Goal: Communication & Community: Answer question/provide support

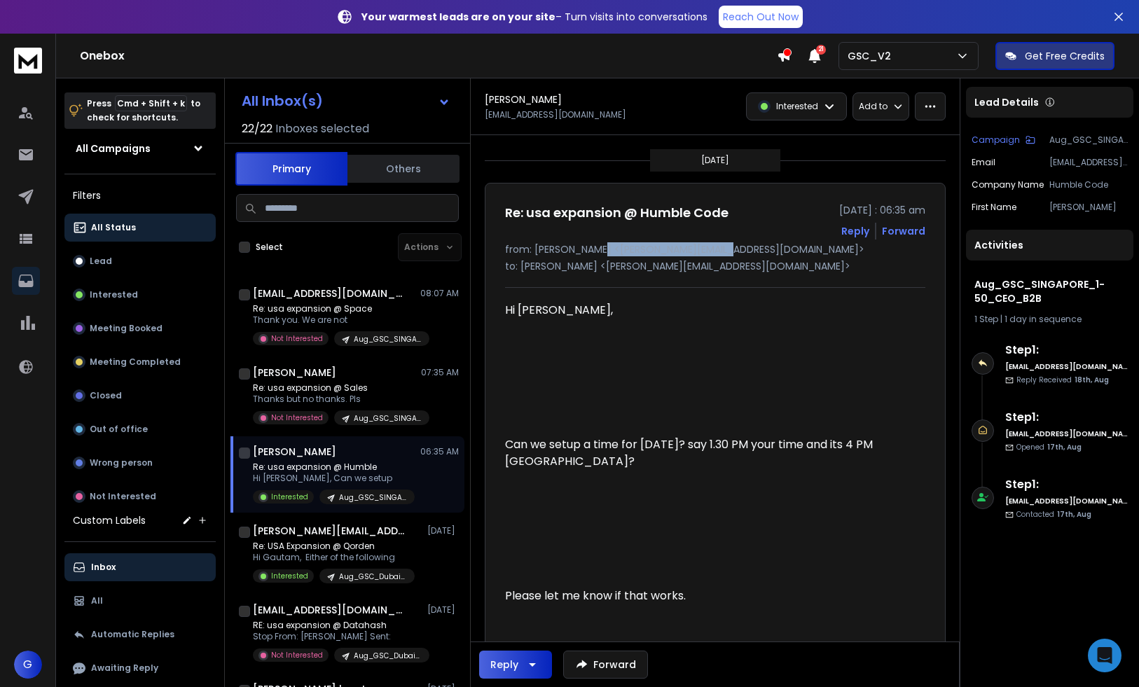
drag, startPoint x: 583, startPoint y: 251, endPoint x: 721, endPoint y: 246, distance: 138.1
click at [721, 246] on p "from: [PERSON_NAME] <[PERSON_NAME][EMAIL_ADDRESS][DOMAIN_NAME]>" at bounding box center [715, 249] width 420 height 14
copy p "[EMAIL_ADDRESS][DOMAIN_NAME]"
click at [850, 232] on button "Reply" at bounding box center [855, 231] width 28 height 14
click at [850, 232] on div "[PERSON_NAME] K.B. [PERSON_NAME] K.B. [PERSON_NAME][EMAIL_ADDRESS][DOMAIN_NAME]…" at bounding box center [715, 421] width 489 height 687
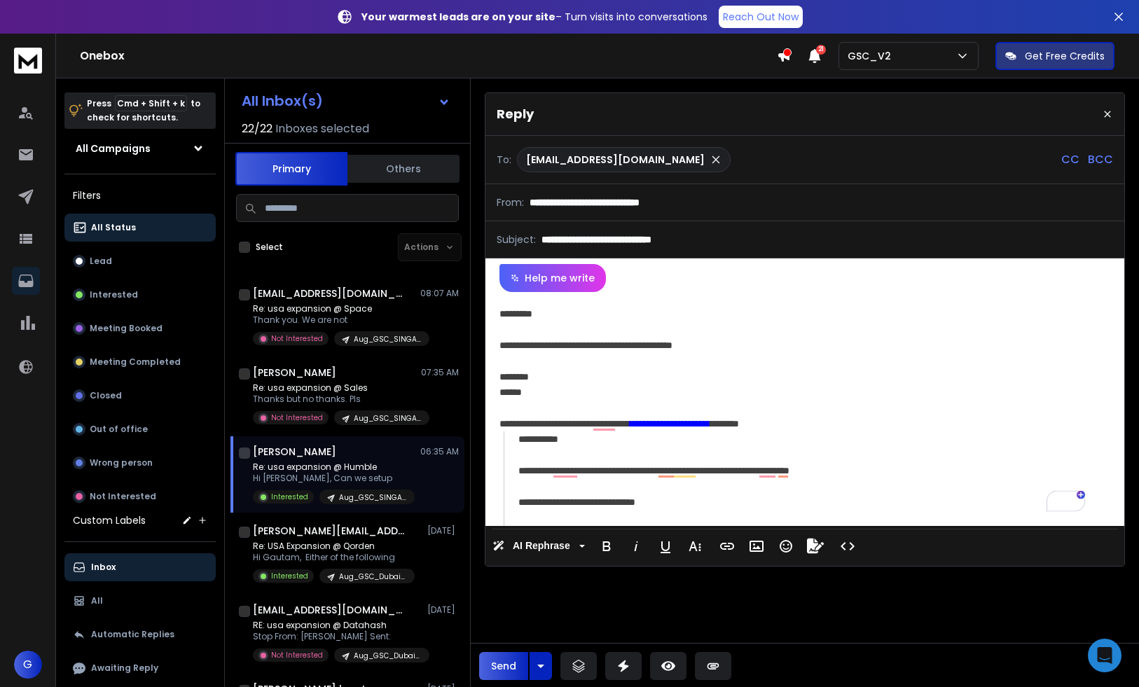
click at [727, 342] on div "**********" at bounding box center [791, 345] width 585 height 15
click at [498, 668] on button "Send" at bounding box center [503, 666] width 49 height 28
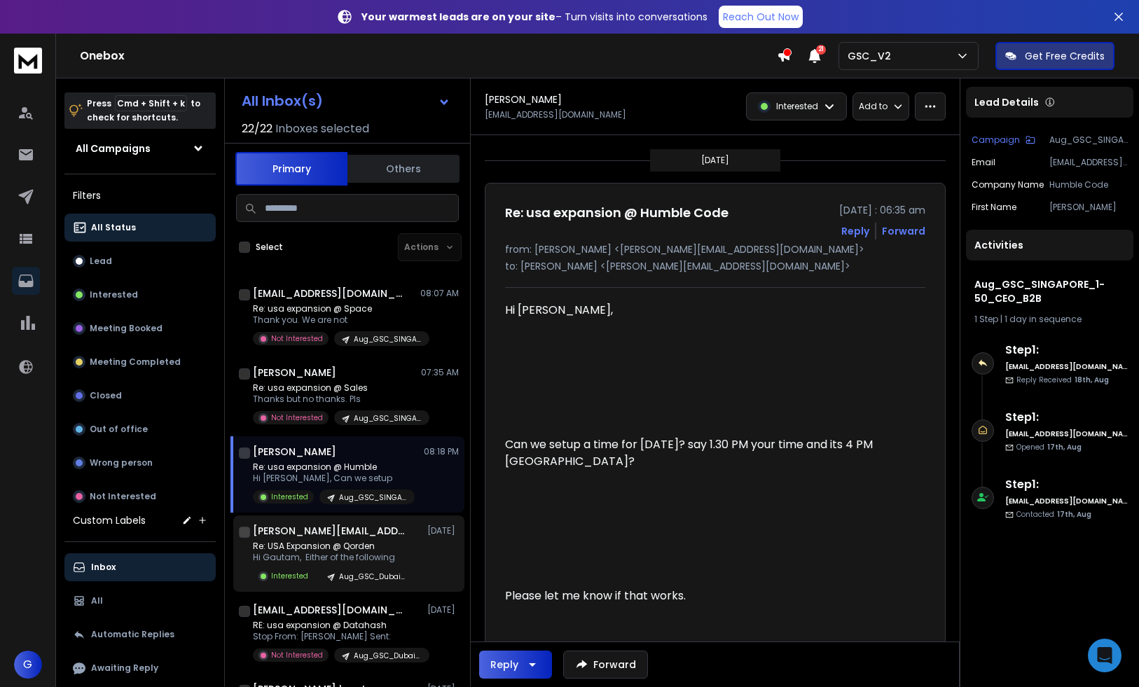
click at [310, 526] on h1 "[PERSON_NAME][EMAIL_ADDRESS][PERSON_NAME]" at bounding box center [330, 531] width 154 height 14
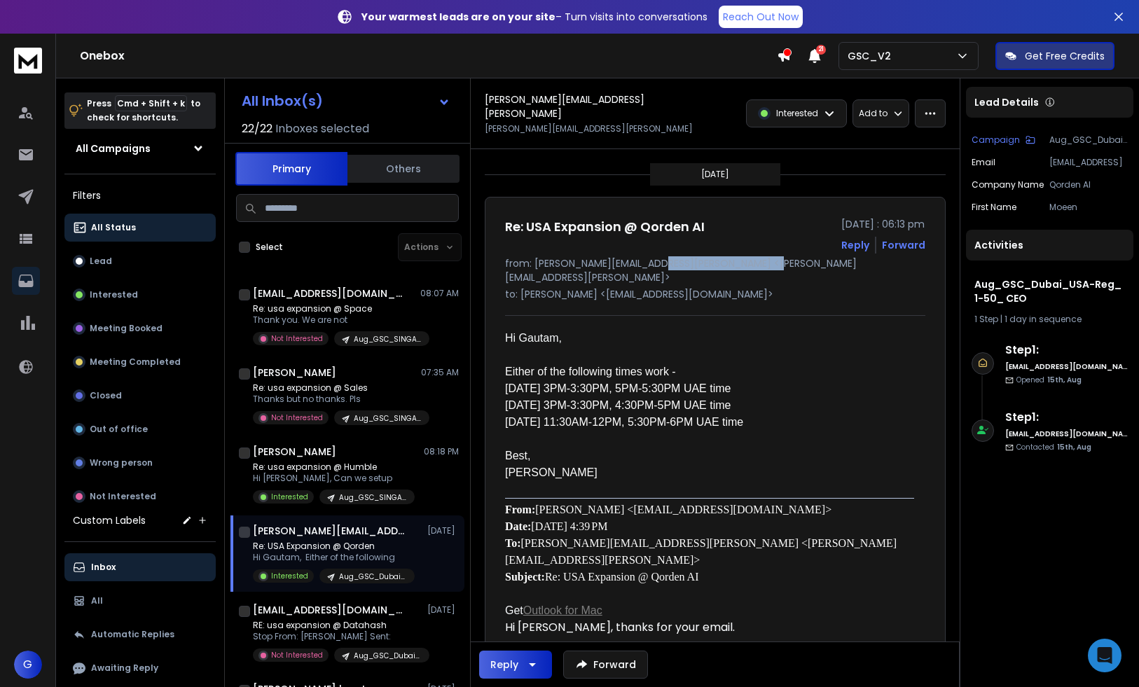
drag, startPoint x: 656, startPoint y: 251, endPoint x: 772, endPoint y: 255, distance: 115.6
click at [772, 256] on p "from: [PERSON_NAME][EMAIL_ADDRESS][PERSON_NAME] <[PERSON_NAME][EMAIL_ADDRESS][P…" at bounding box center [715, 270] width 420 height 28
copy p "[PERSON_NAME][EMAIL_ADDRESS][PERSON_NAME]"
click at [848, 238] on button "Reply" at bounding box center [855, 245] width 28 height 14
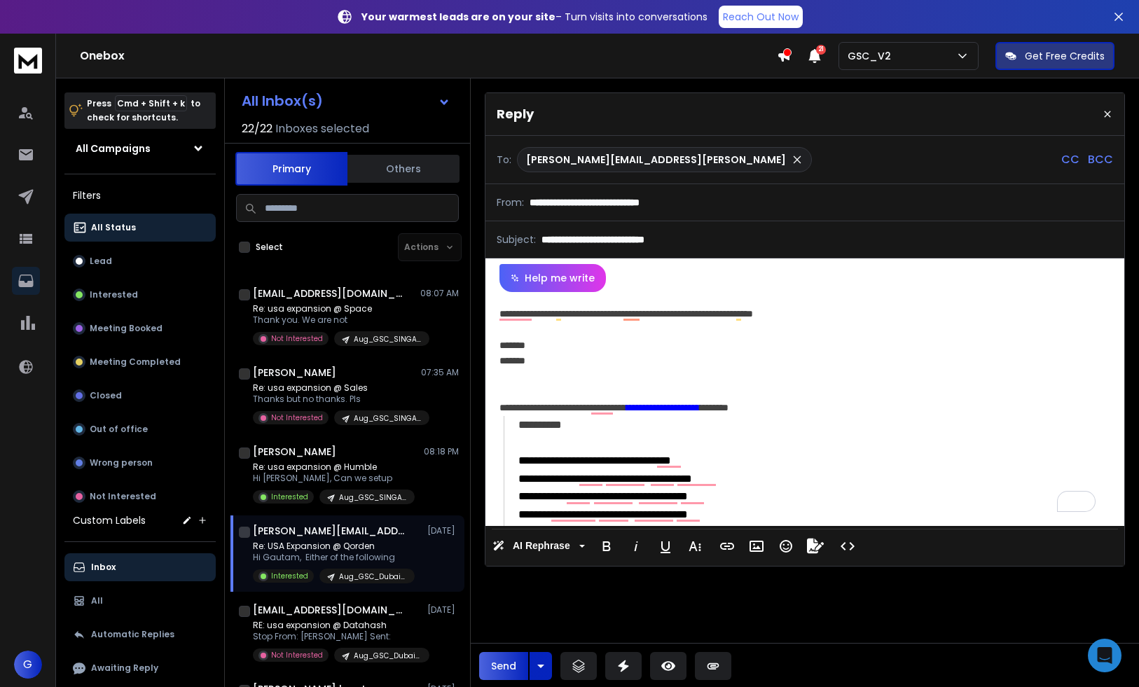
click at [497, 670] on button "Send" at bounding box center [503, 666] width 49 height 28
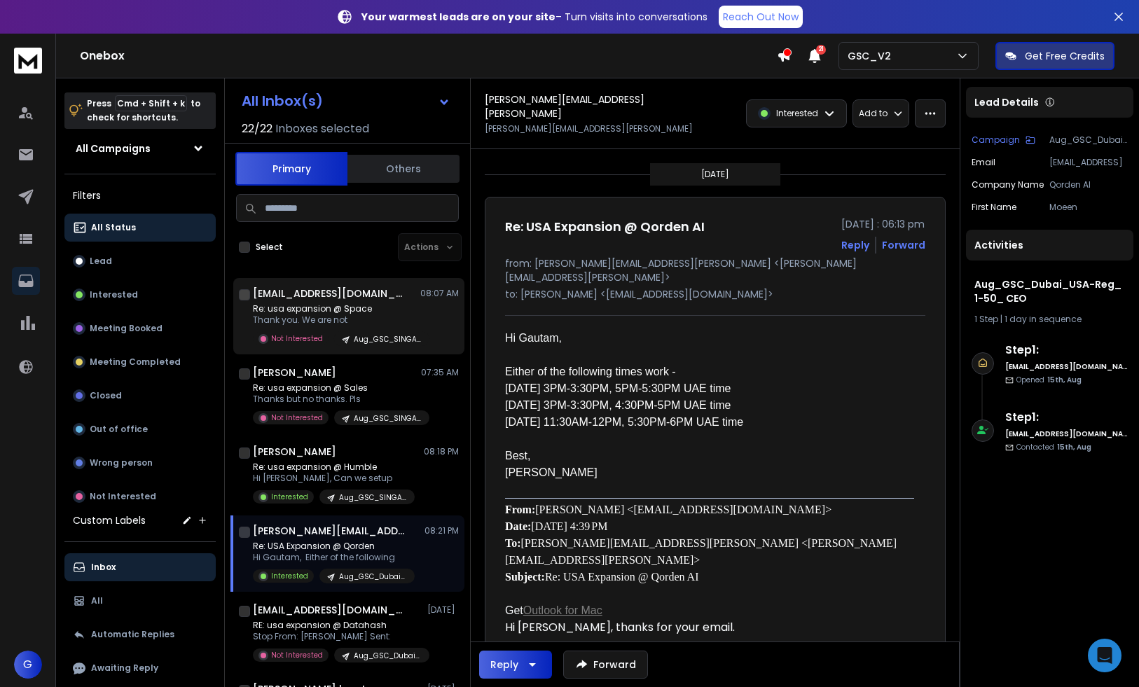
click at [299, 291] on h1 "[EMAIL_ADDRESS][DOMAIN_NAME]" at bounding box center [330, 293] width 154 height 14
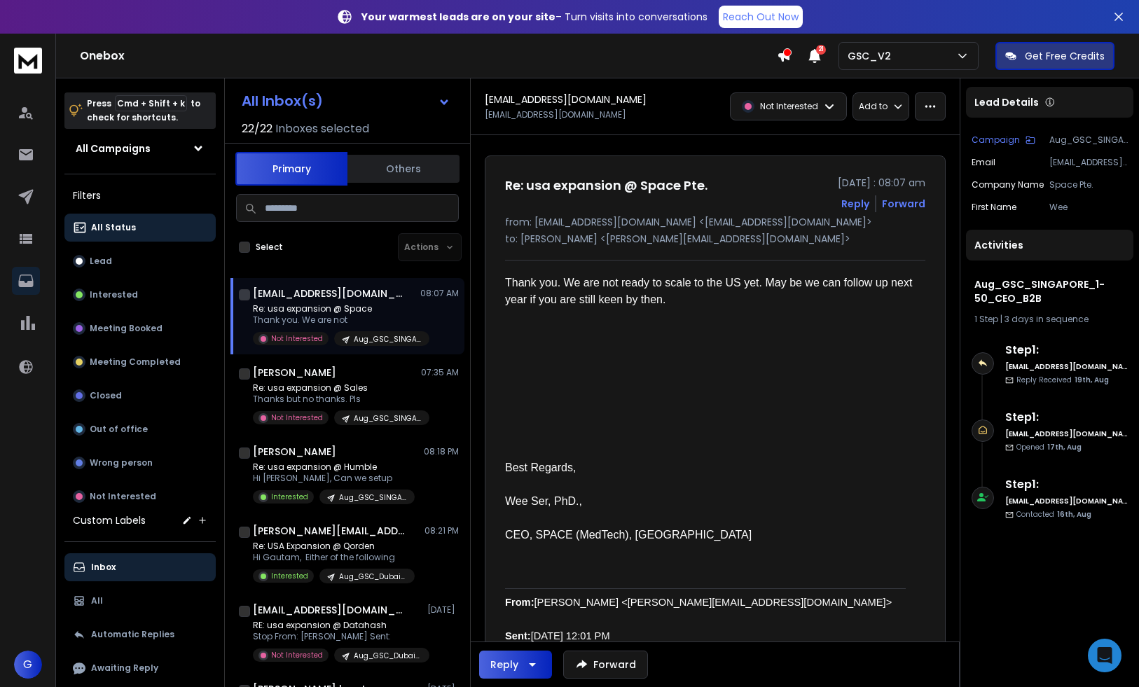
scroll to position [28, 0]
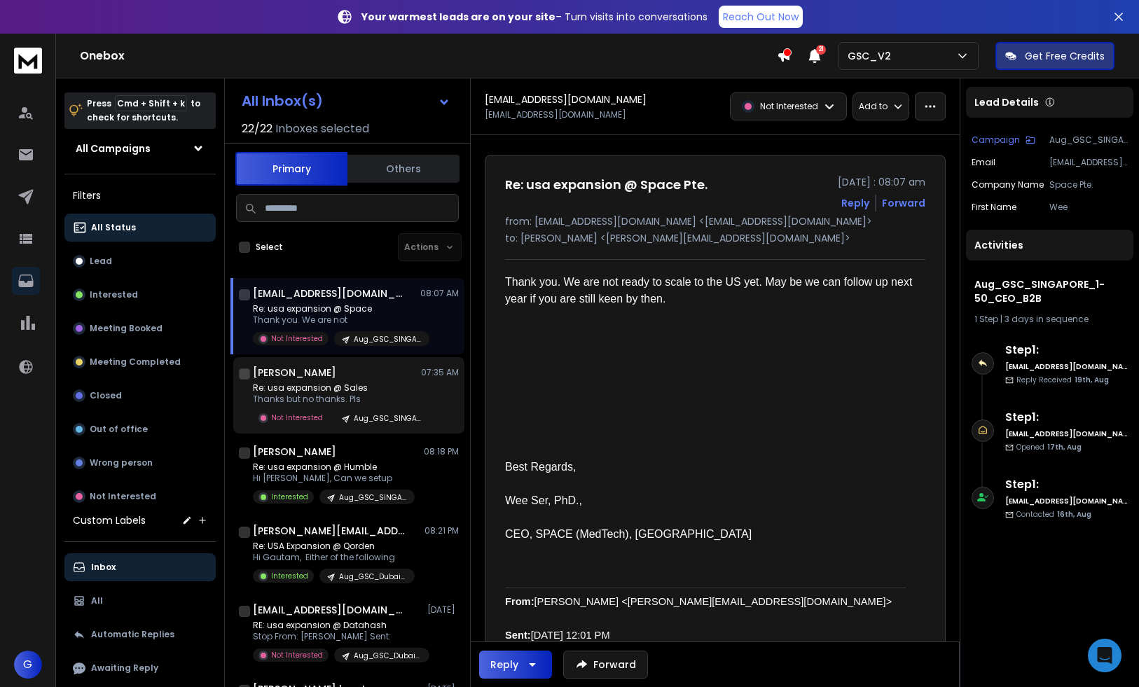
click at [329, 389] on p "Re: usa expansion @ Sales" at bounding box center [337, 387] width 168 height 11
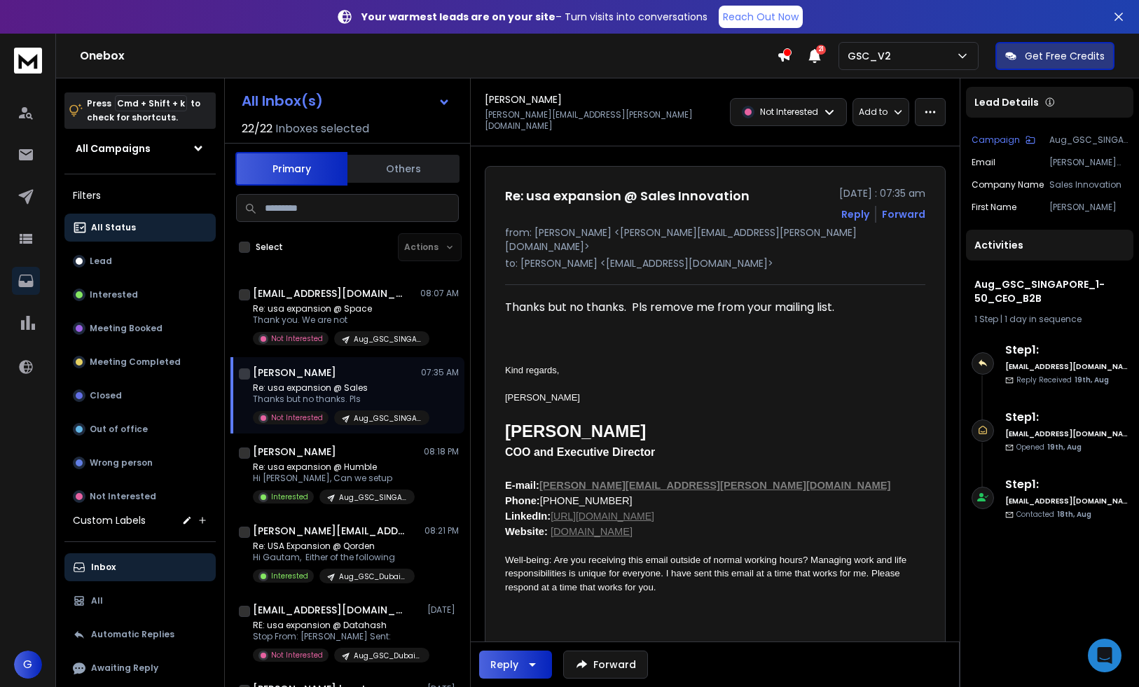
click at [620, 511] on link "[URL][DOMAIN_NAME]" at bounding box center [602, 516] width 104 height 11
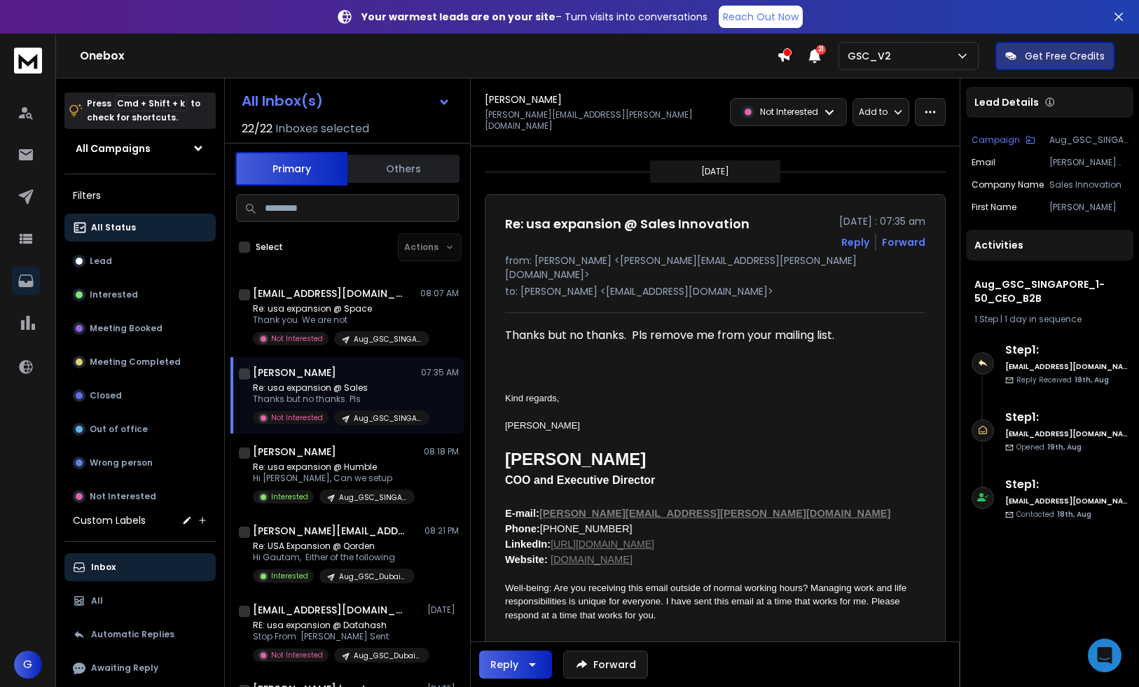
click at [852, 235] on button "Reply" at bounding box center [855, 242] width 28 height 14
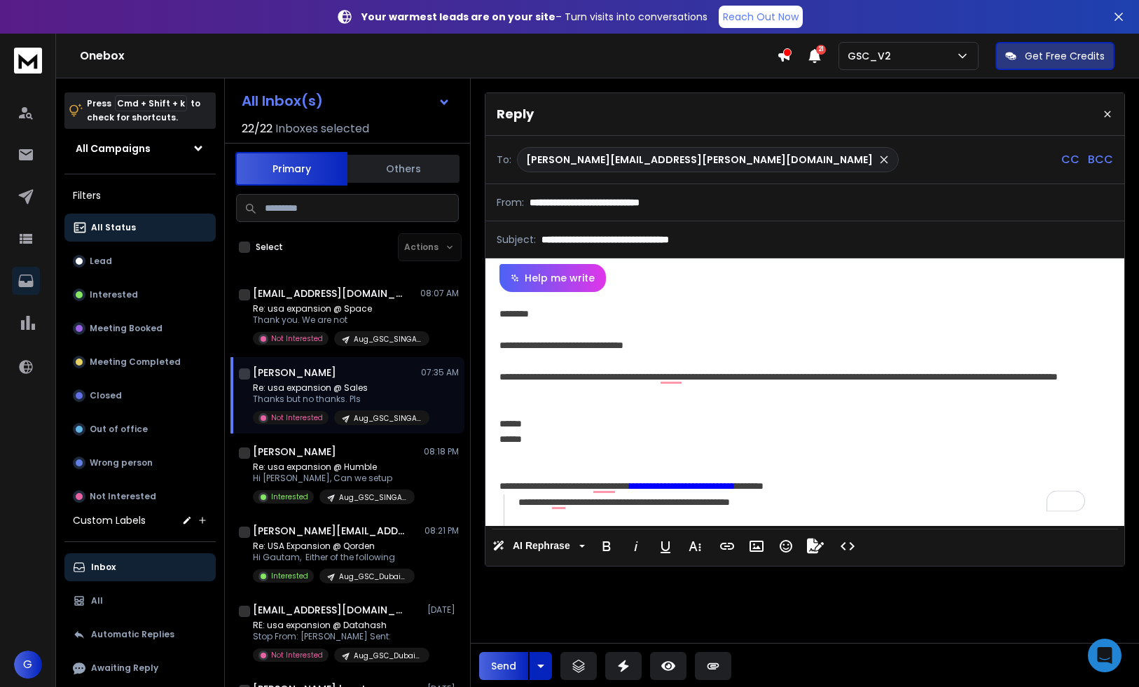
click at [501, 665] on button "Send" at bounding box center [503, 666] width 49 height 28
